Goal: Task Accomplishment & Management: Use online tool/utility

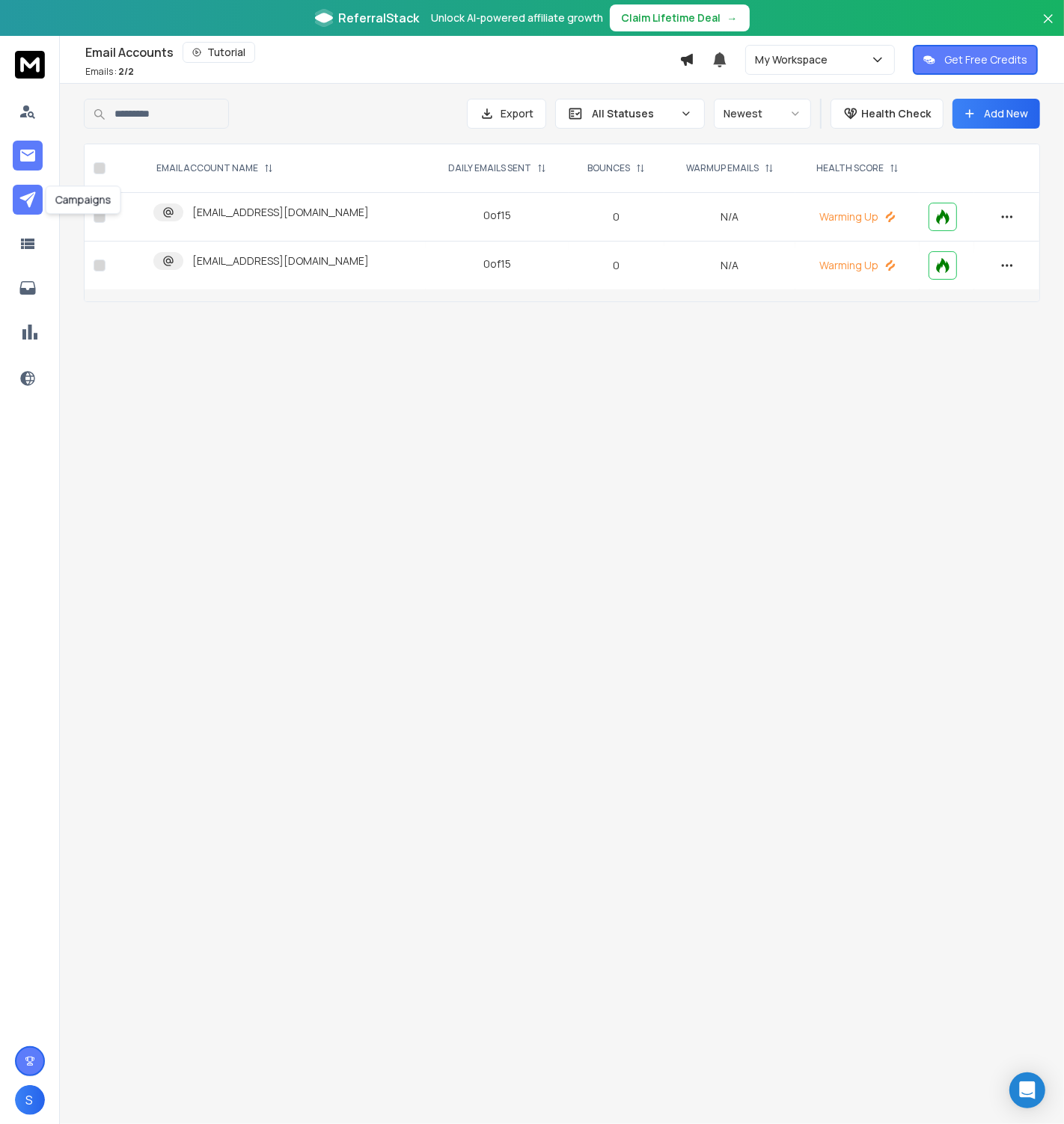
click at [29, 192] on icon at bounding box center [27, 199] width 18 height 18
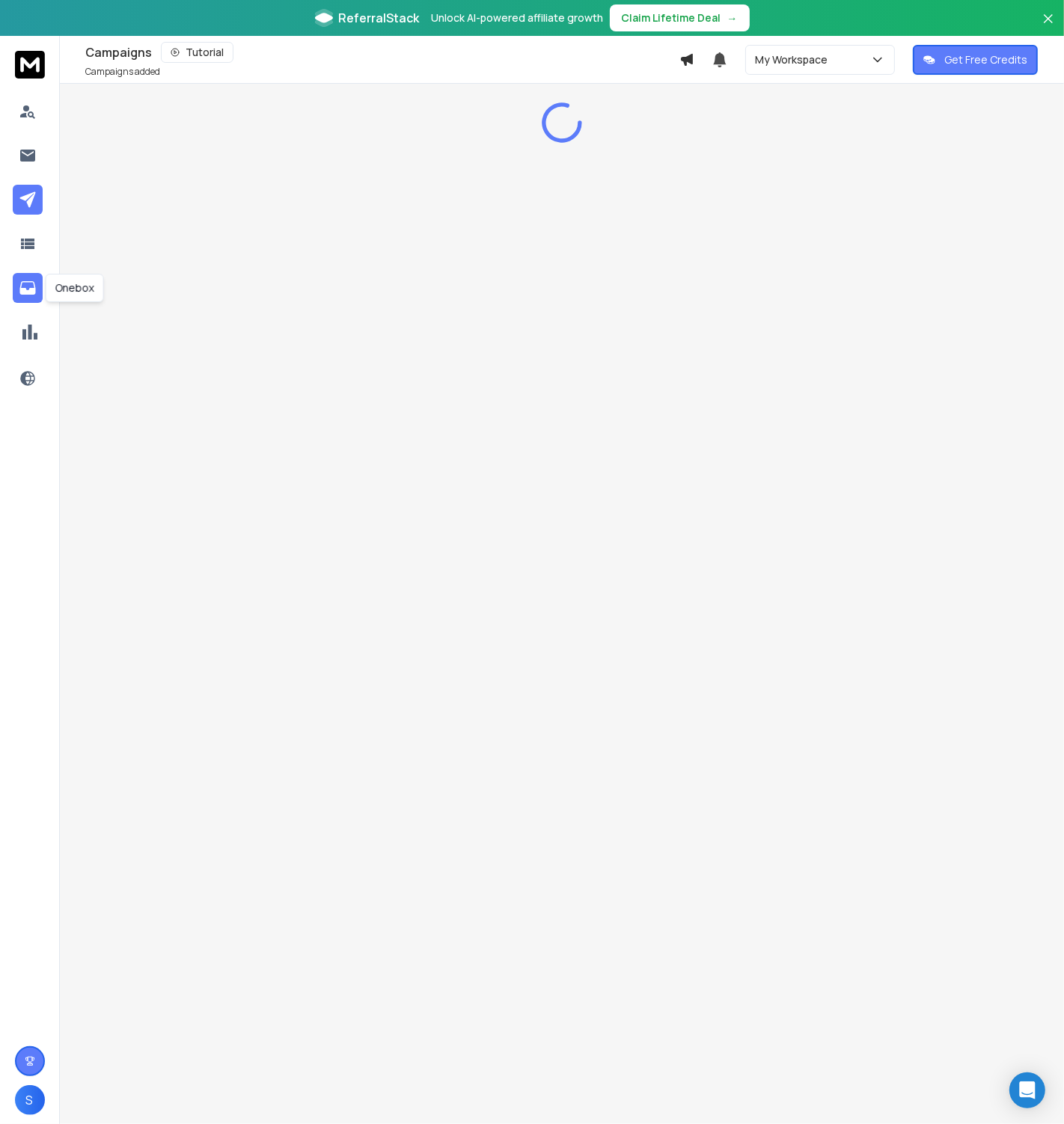
click at [32, 292] on icon at bounding box center [27, 288] width 16 height 14
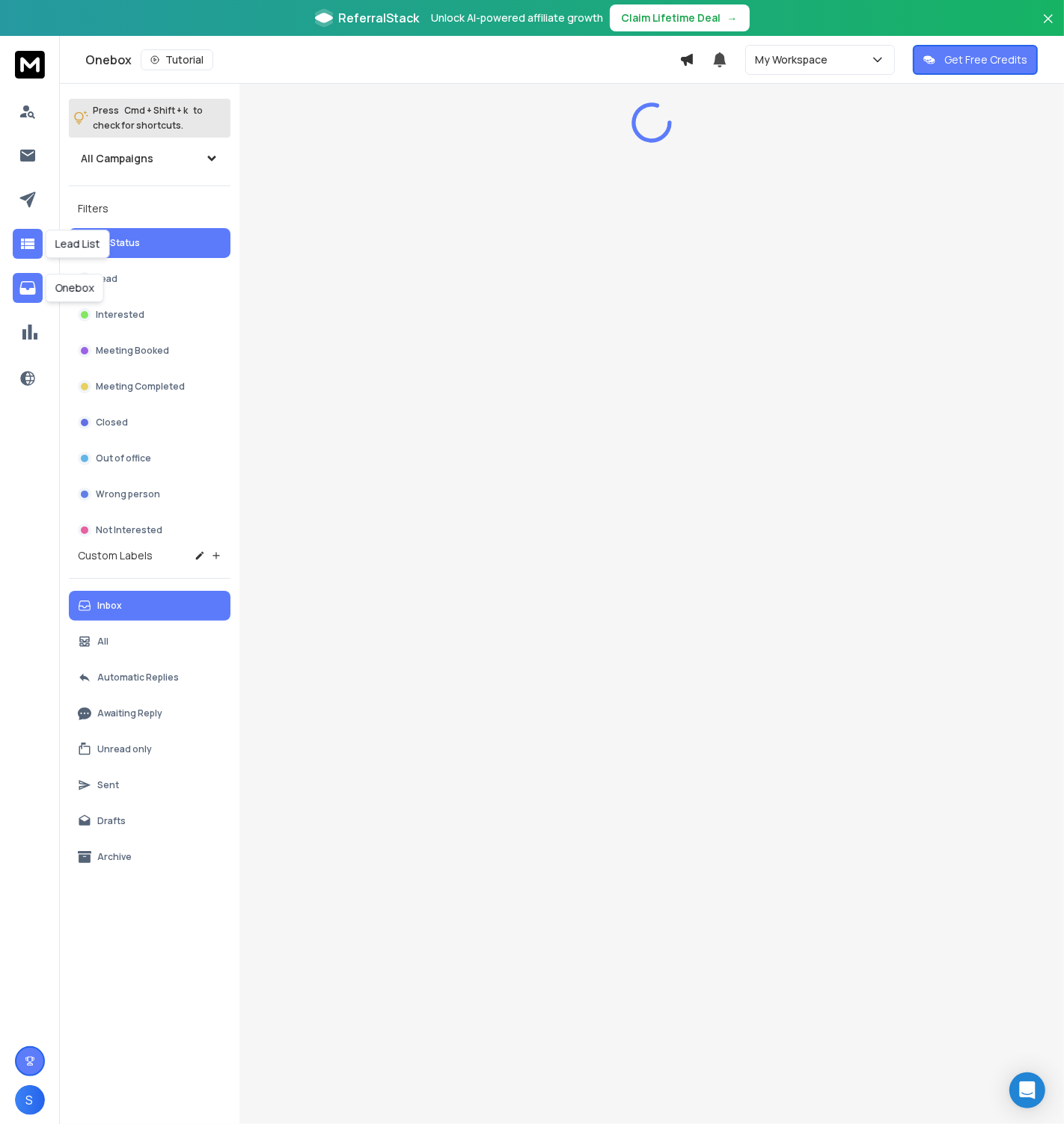
click at [29, 243] on icon at bounding box center [28, 244] width 14 height 11
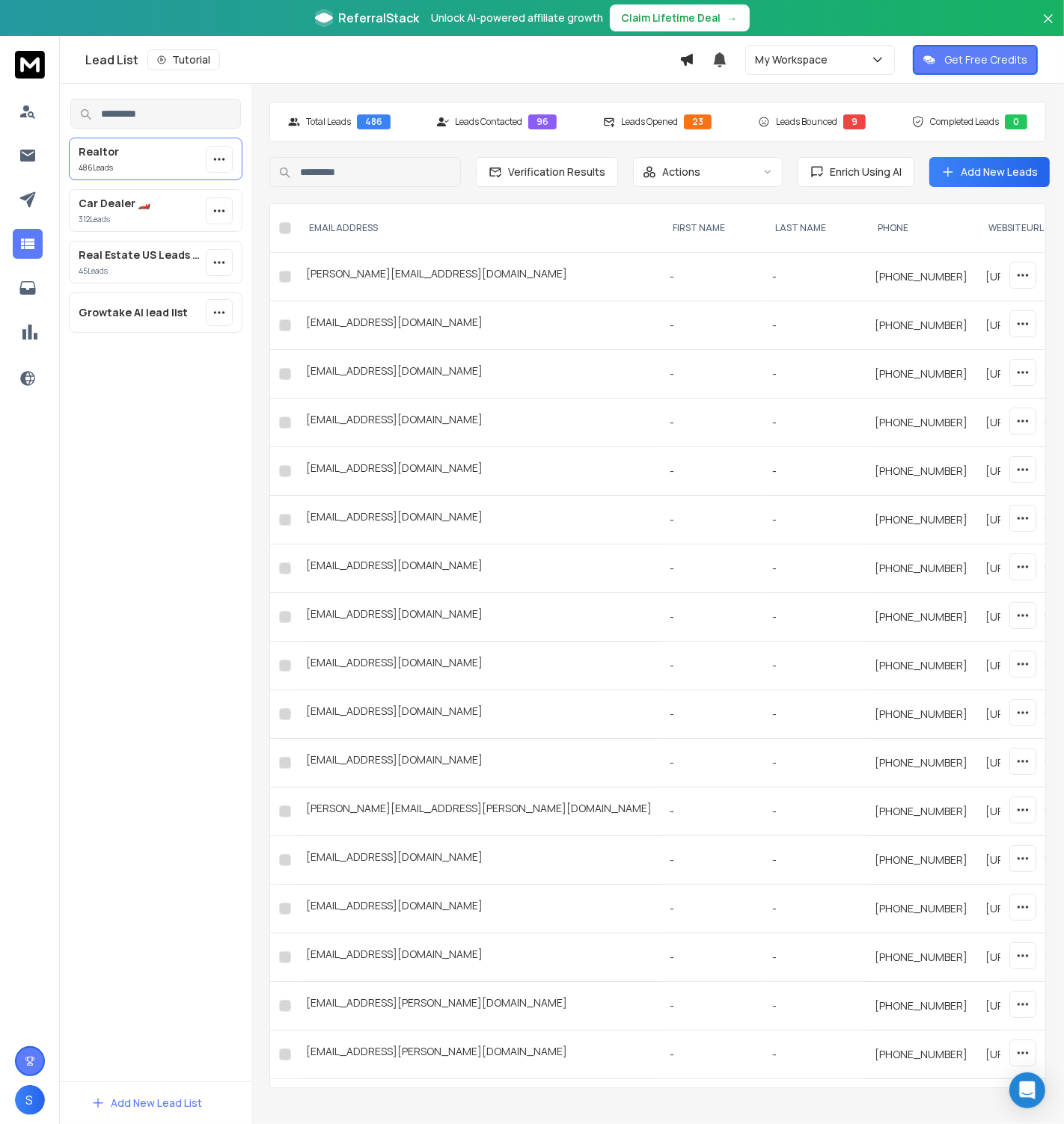
click at [143, 266] on p "45 Lead s" at bounding box center [139, 271] width 121 height 11
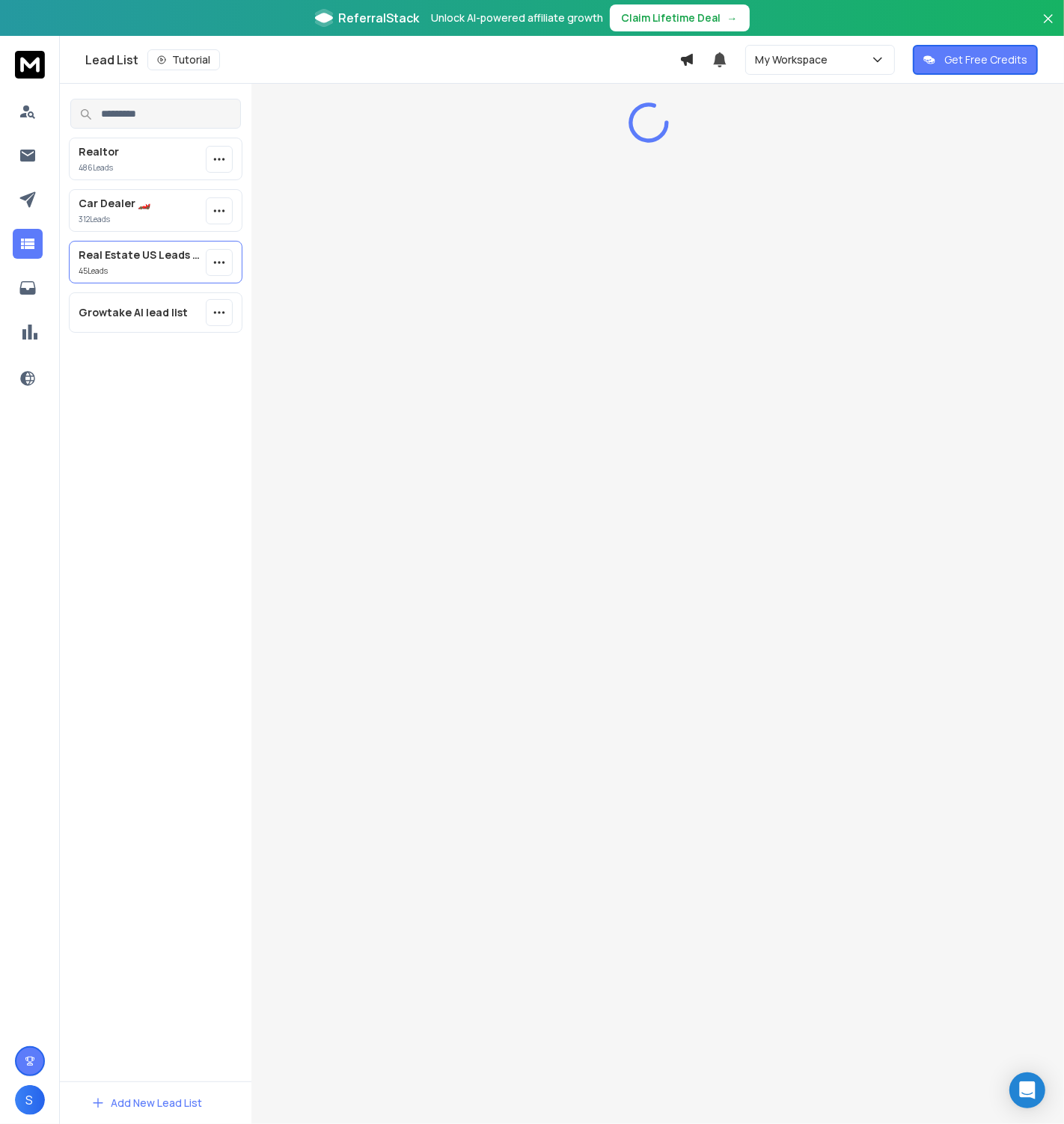
click at [128, 161] on div "Realtor 486 Lead s" at bounding box center [155, 159] width 174 height 43
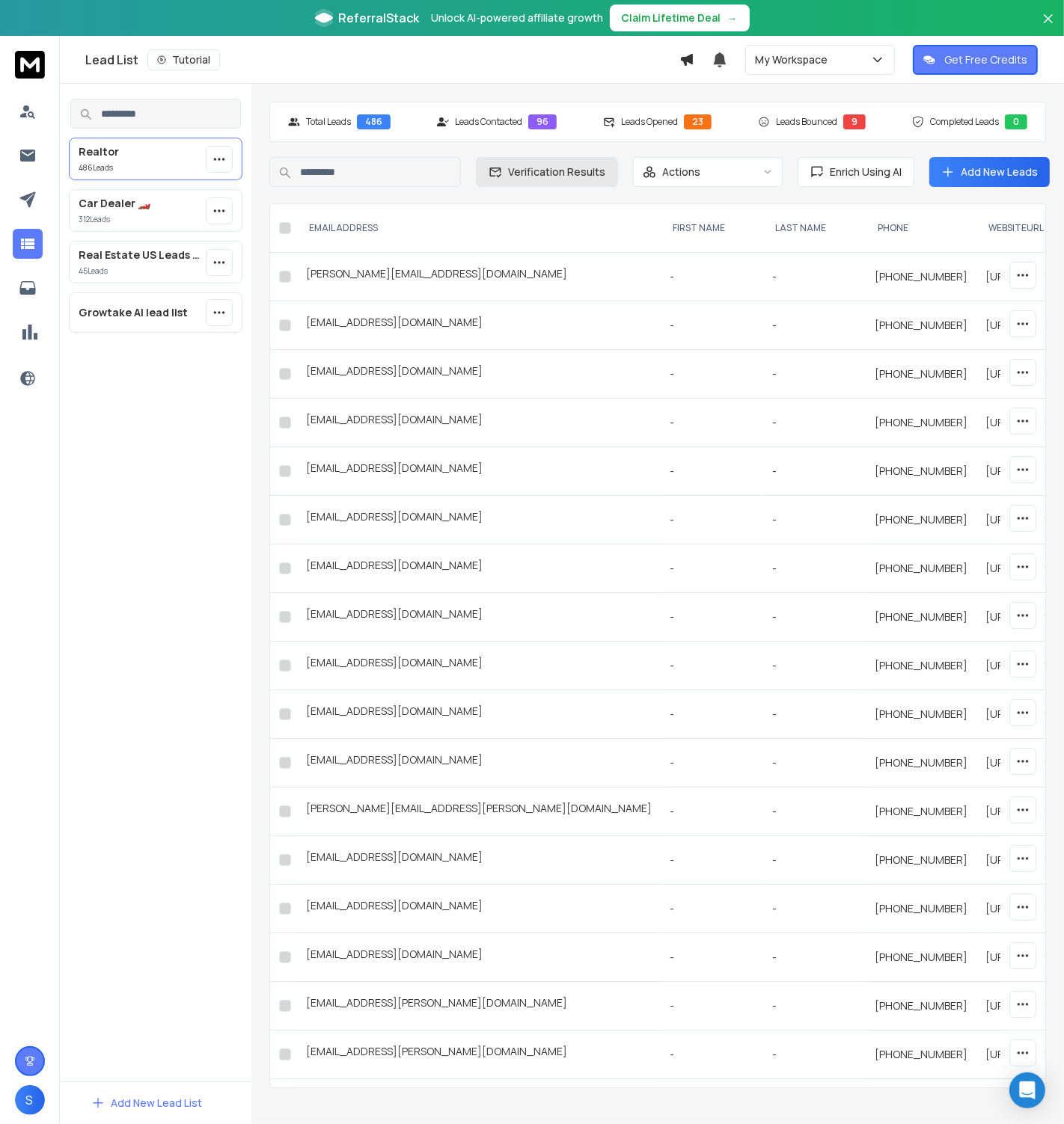
click at [539, 161] on button "Verification Results" at bounding box center [547, 171] width 142 height 30
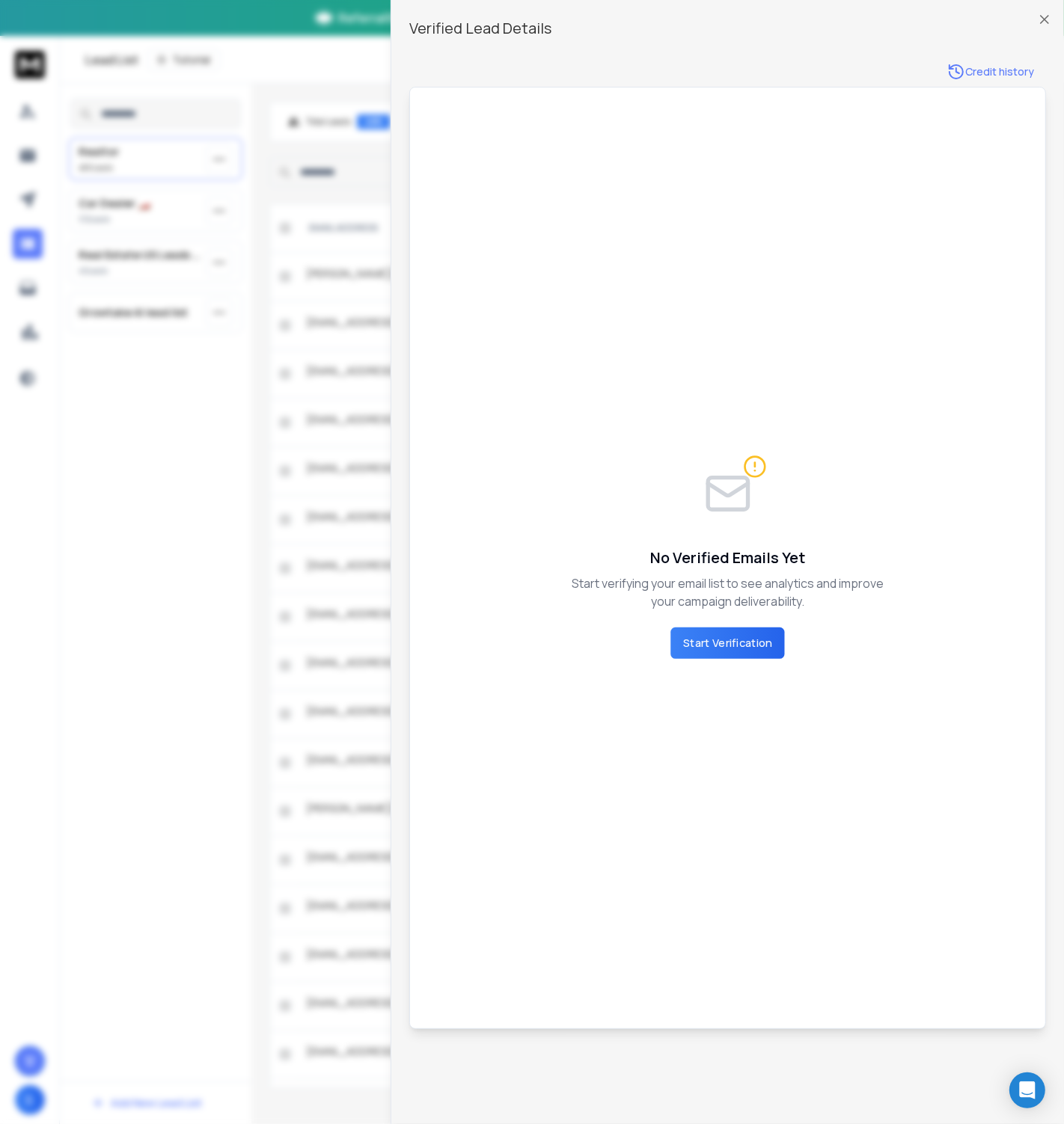
click at [757, 645] on button "Start Verification" at bounding box center [727, 643] width 114 height 31
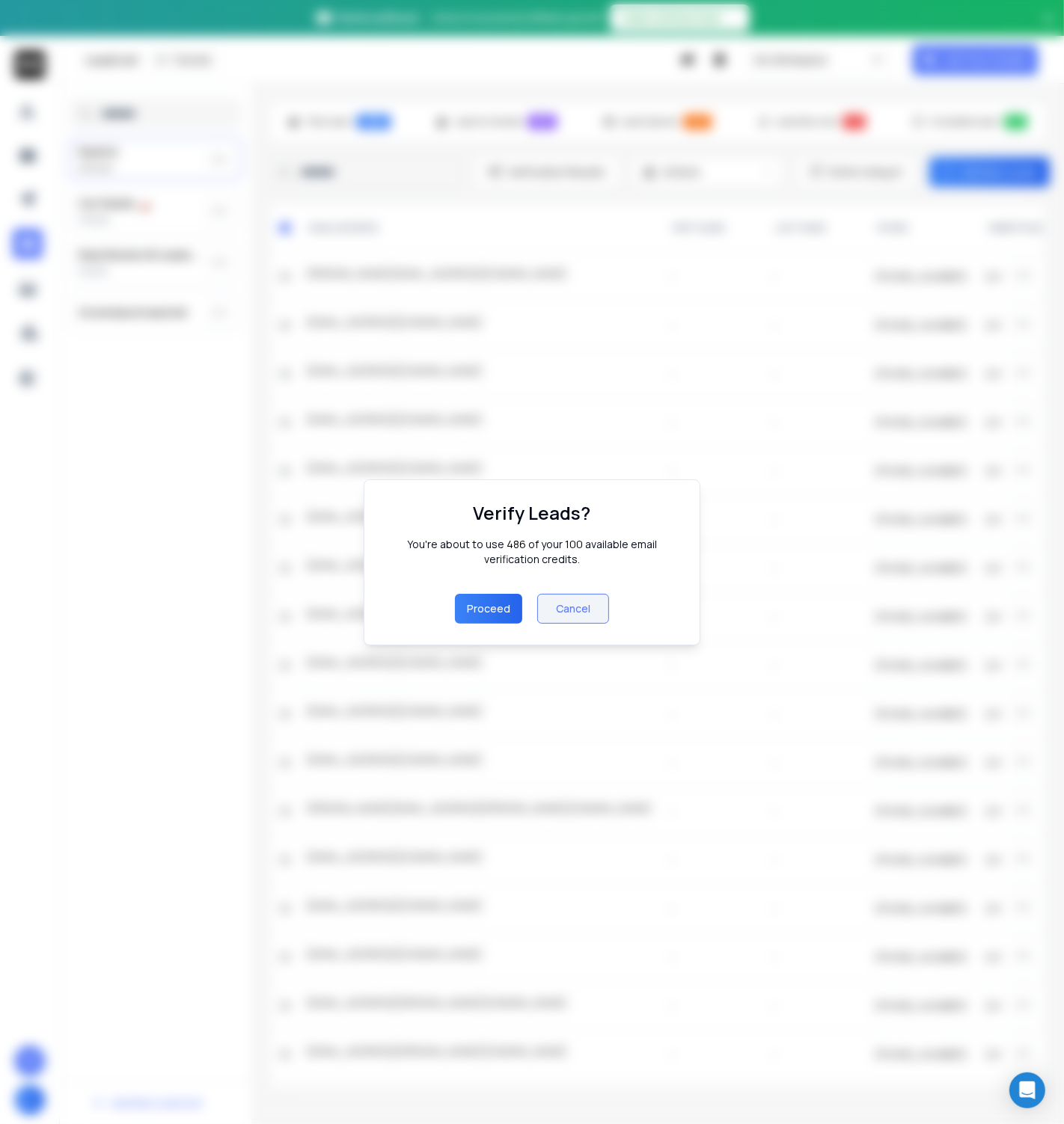
drag, startPoint x: 421, startPoint y: 544, endPoint x: 597, endPoint y: 557, distance: 176.5
click at [597, 557] on div "You're about to use 486 of your 100 available email verification credits." at bounding box center [532, 551] width 294 height 30
click at [487, 609] on button "Proceed" at bounding box center [489, 609] width 67 height 30
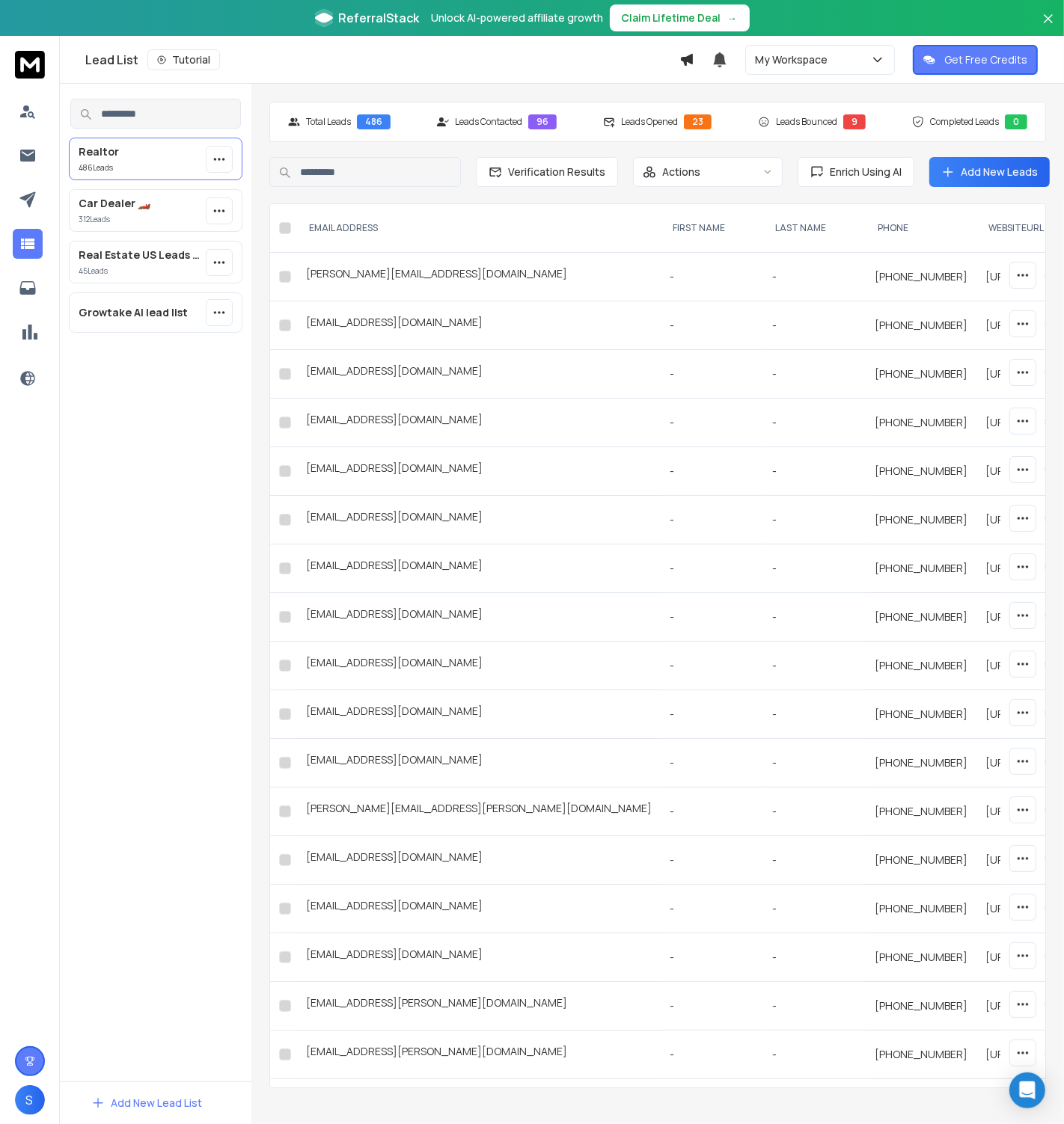
click at [372, 179] on input at bounding box center [365, 171] width 191 height 30
click at [28, 111] on icon at bounding box center [27, 111] width 18 height 18
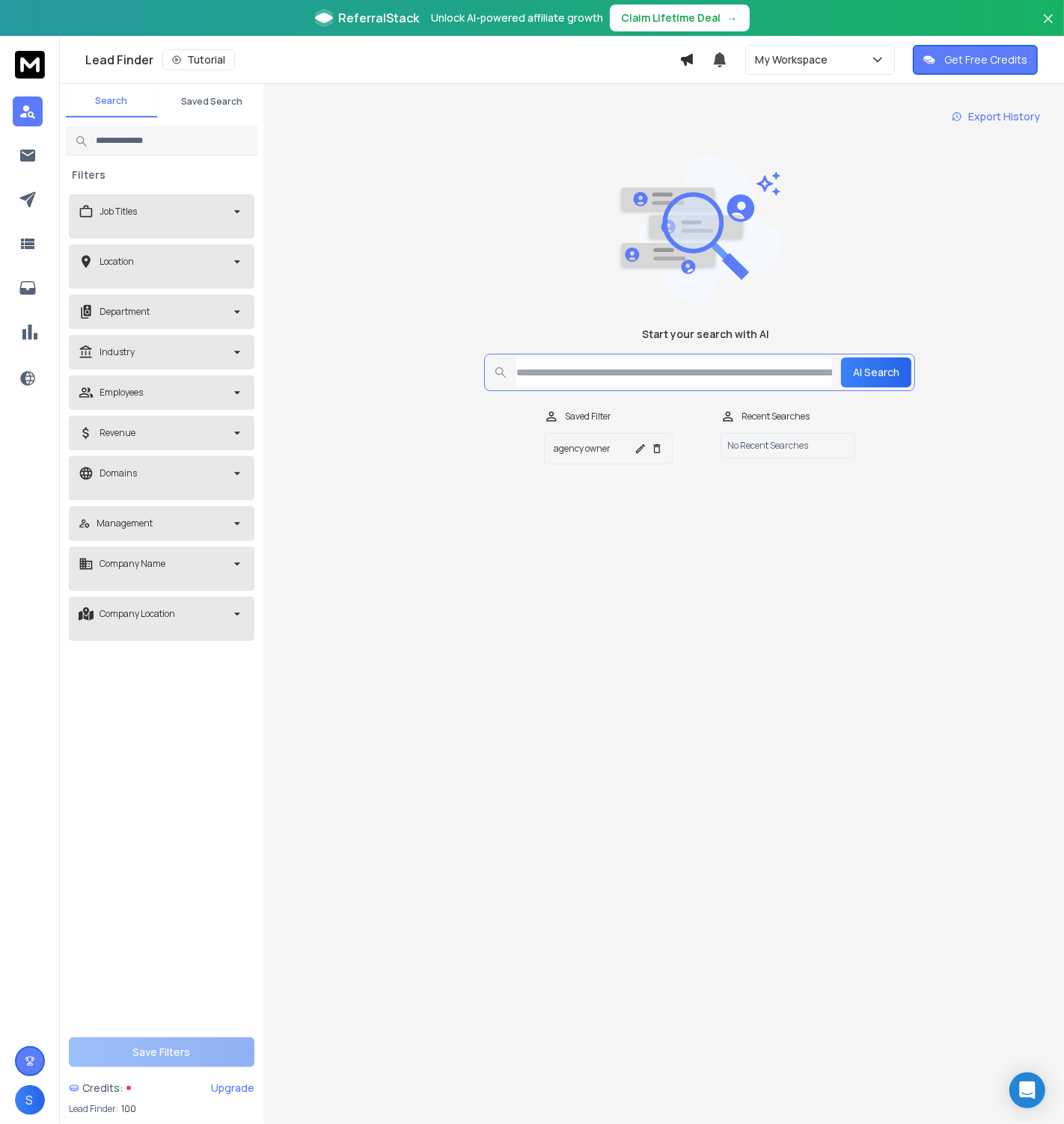
click at [935, 52] on button "Get Free Credits" at bounding box center [975, 60] width 125 height 30
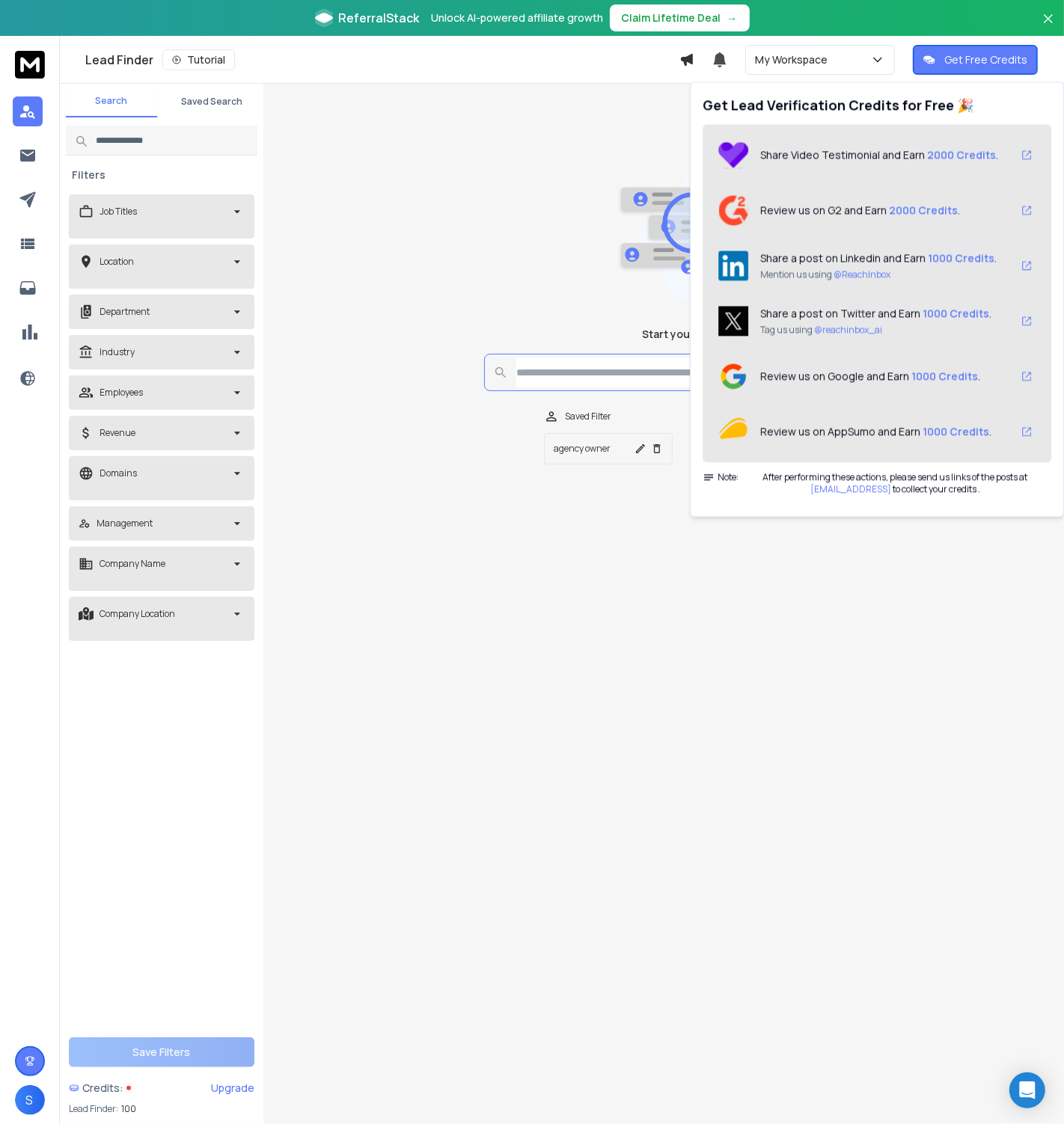
click at [1020, 211] on link "Review us on G2 and Earn 2000 Credits ." at bounding box center [877, 210] width 337 height 50
click at [334, 205] on div "Export History Start your search with AI" at bounding box center [700, 222] width 825 height 240
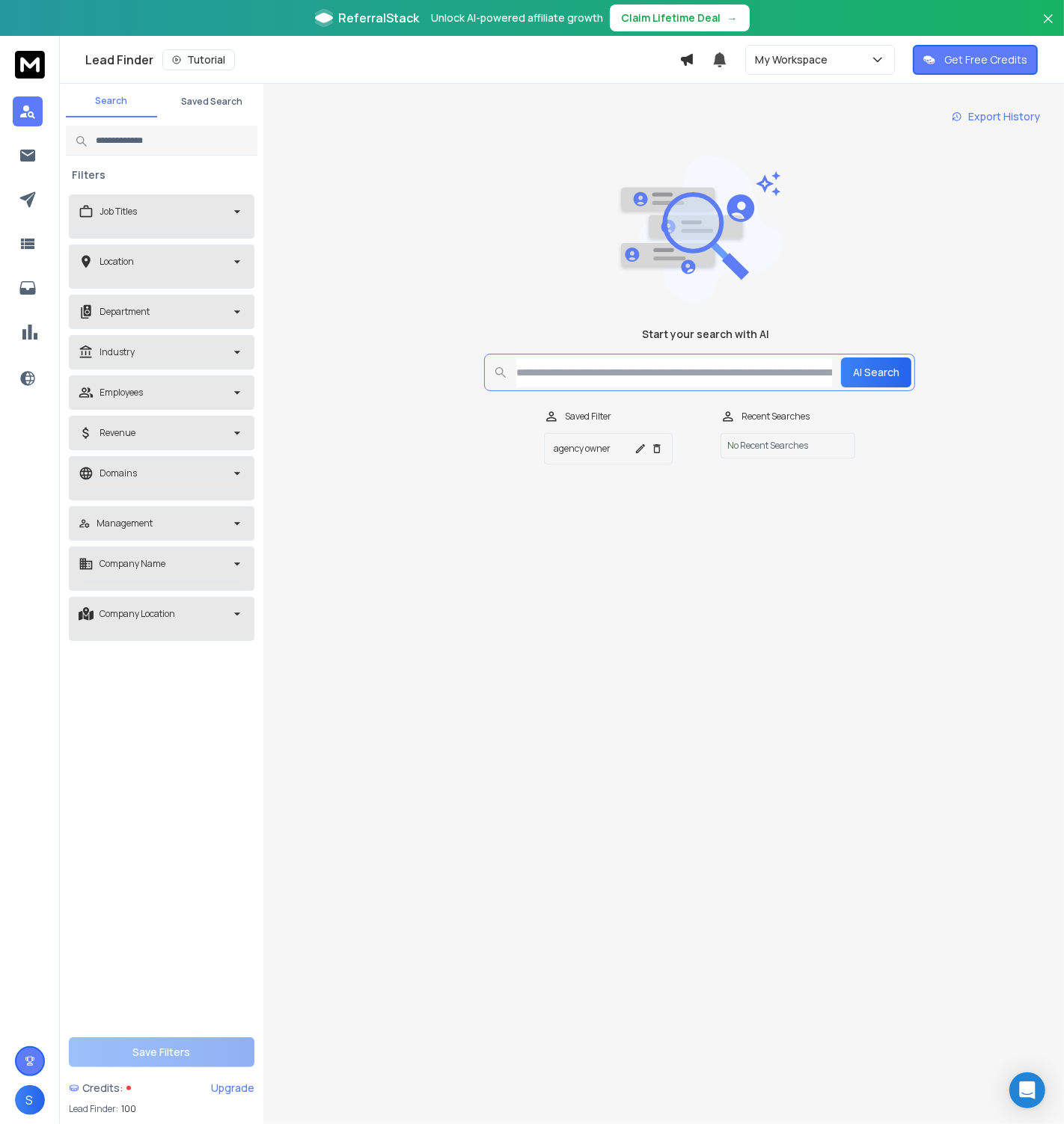
click at [142, 228] on div at bounding box center [161, 228] width 166 height 1
click at [155, 226] on div "Job Titles" at bounding box center [161, 216] width 186 height 44
click at [373, 101] on div "Export History Start your search with AI AI Search Saved Filter agency owner Re…" at bounding box center [561, 99] width 1004 height 30
click at [1020, 259] on div "Export History Start your search with AI" at bounding box center [700, 222] width 825 height 240
click at [38, 197] on link at bounding box center [28, 200] width 30 height 30
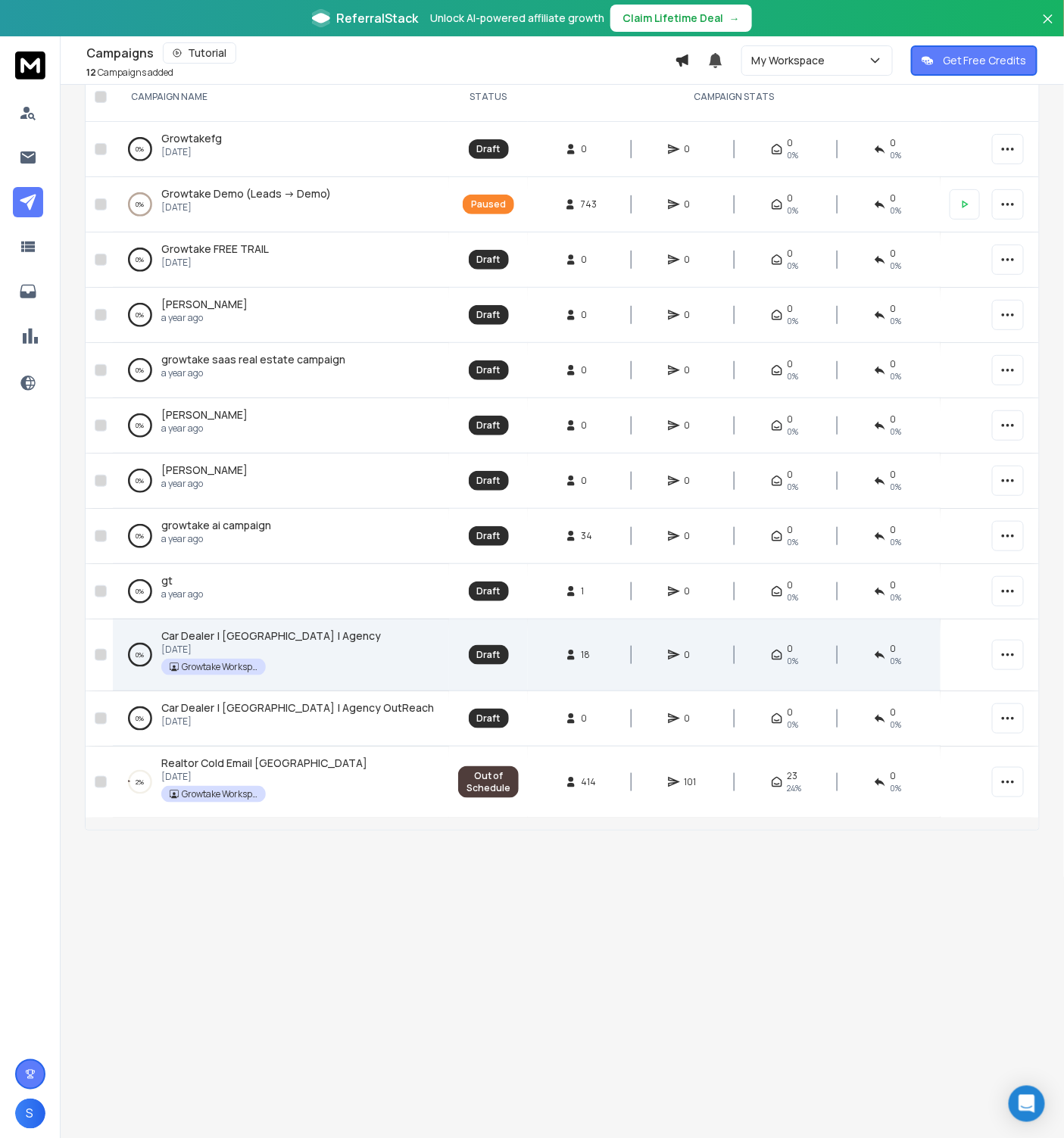
scroll to position [115, 0]
